Goal: Check status: Check status

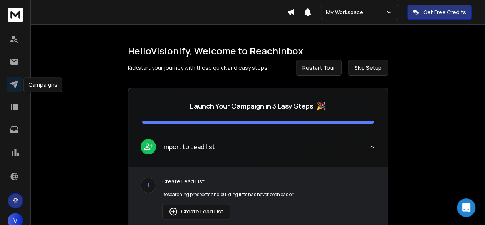
click at [12, 81] on icon at bounding box center [14, 84] width 9 height 9
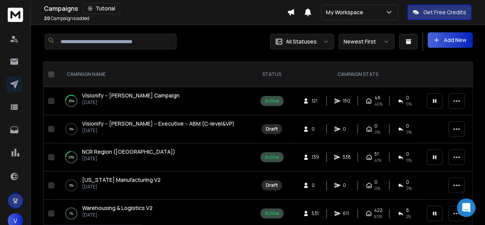
click at [164, 96] on div "32 % Visionify – [PERSON_NAME] Campaign [DATE]" at bounding box center [153, 101] width 177 height 19
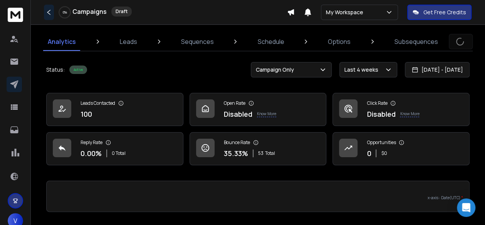
click at [50, 15] on icon at bounding box center [49, 12] width 7 height 7
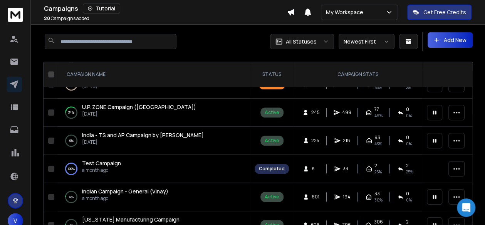
scroll to position [241, 0]
click at [199, 135] on div "0 % India - TS and AP Campaign by [PERSON_NAME] [DATE]" at bounding box center [153, 141] width 177 height 19
